Goal: Communication & Community: Answer question/provide support

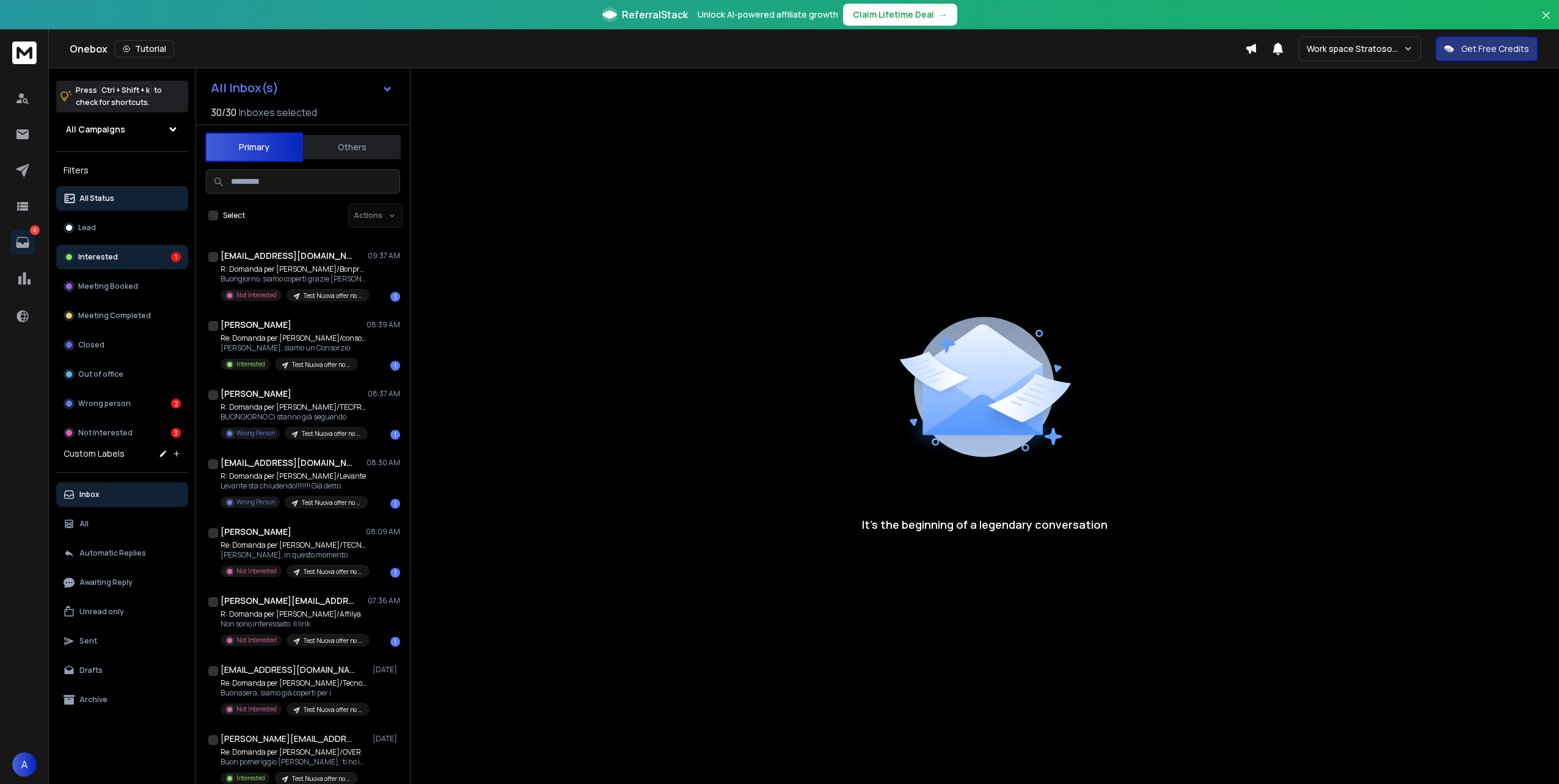
click at [99, 256] on p "Interested" at bounding box center [98, 257] width 39 height 10
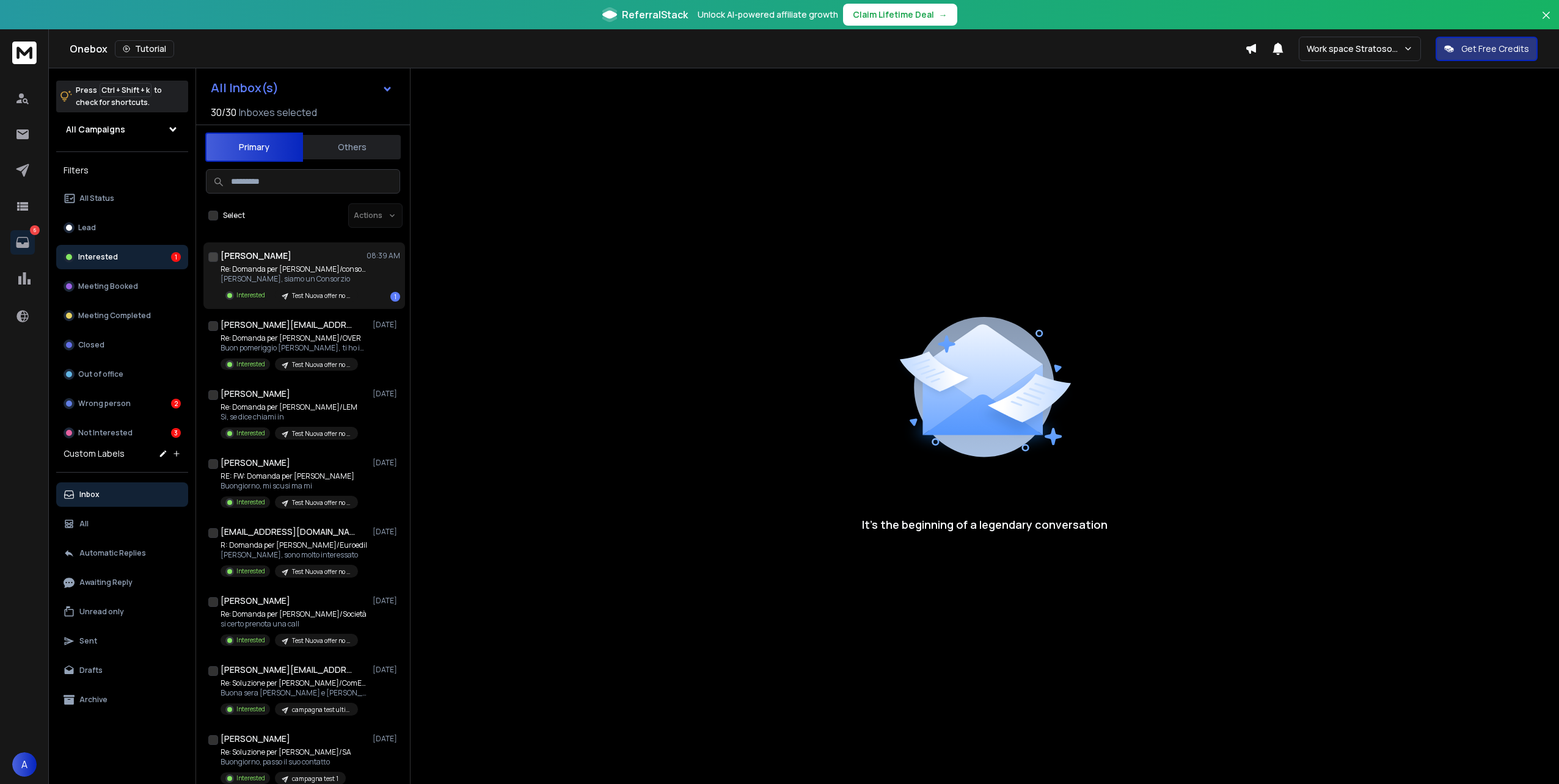
click at [294, 268] on p "Re: Domanda per Mirko Meldolesi/consorzio" at bounding box center [293, 269] width 146 height 10
click at [288, 272] on p "Re: Domanda per Mirko Meldolesi/consorzio" at bounding box center [293, 269] width 146 height 10
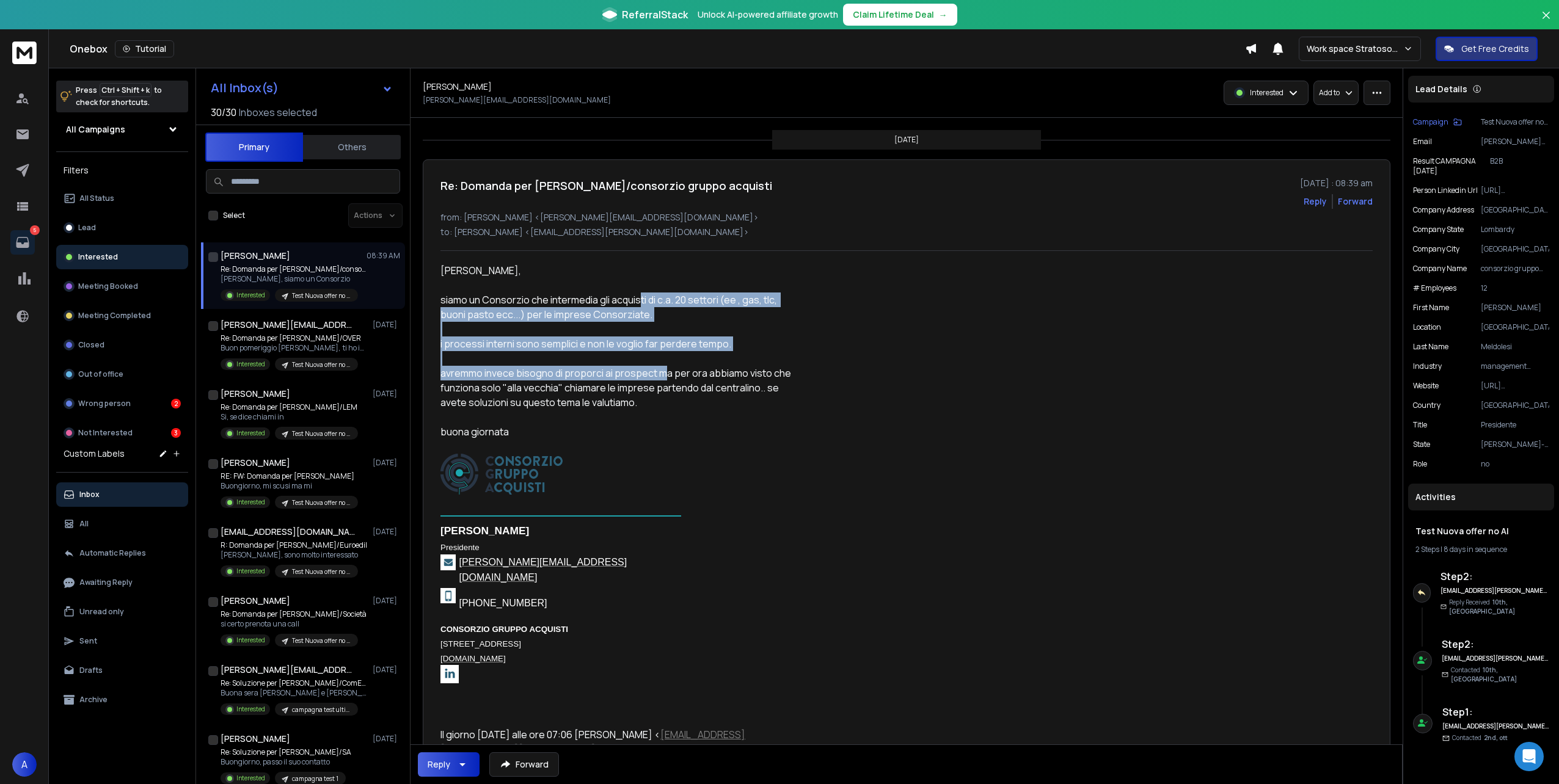
drag, startPoint x: 644, startPoint y: 299, endPoint x: 662, endPoint y: 374, distance: 77.1
click at [662, 374] on div "Buongiorno Alessio, siamo un Consorzio che intermedia gli acquisti di c.a. 20 s…" at bounding box center [619, 488] width 356 height 450
